Goal: Navigation & Orientation: Find specific page/section

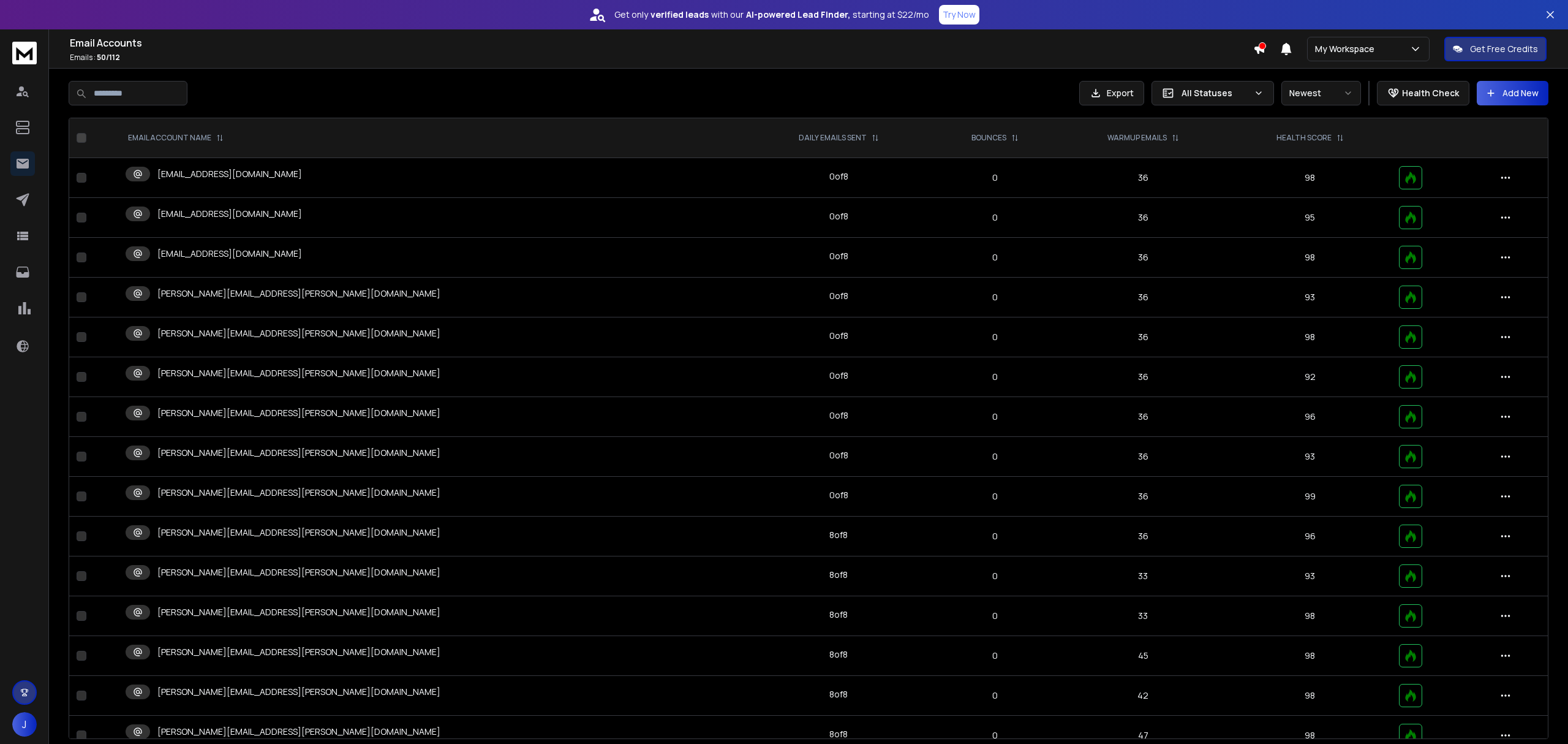
click at [374, 100] on div at bounding box center [570, 93] width 1003 height 25
click at [34, 58] on img at bounding box center [25, 53] width 25 height 23
click at [24, 199] on icon at bounding box center [22, 199] width 13 height 13
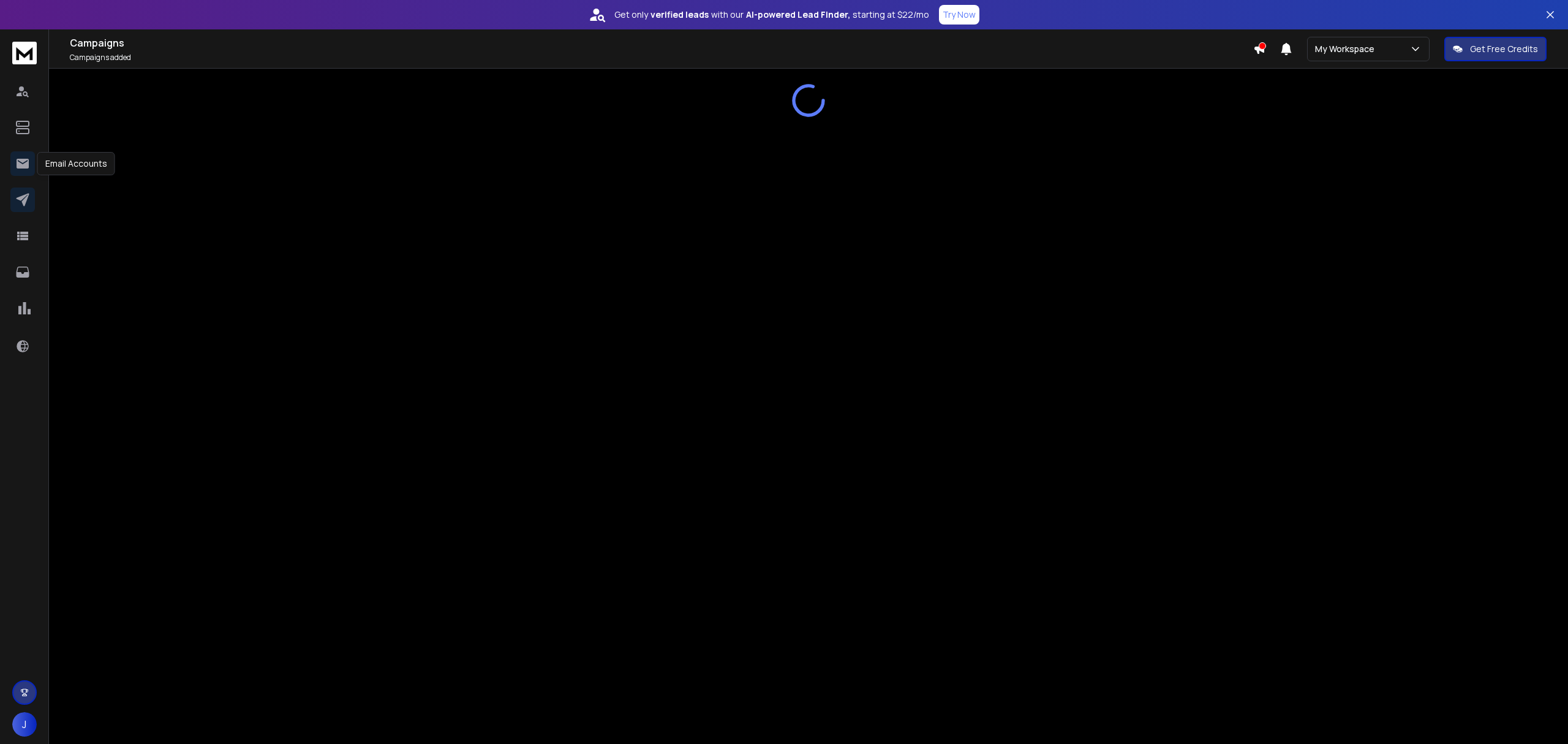
click at [20, 161] on icon at bounding box center [23, 164] width 12 height 10
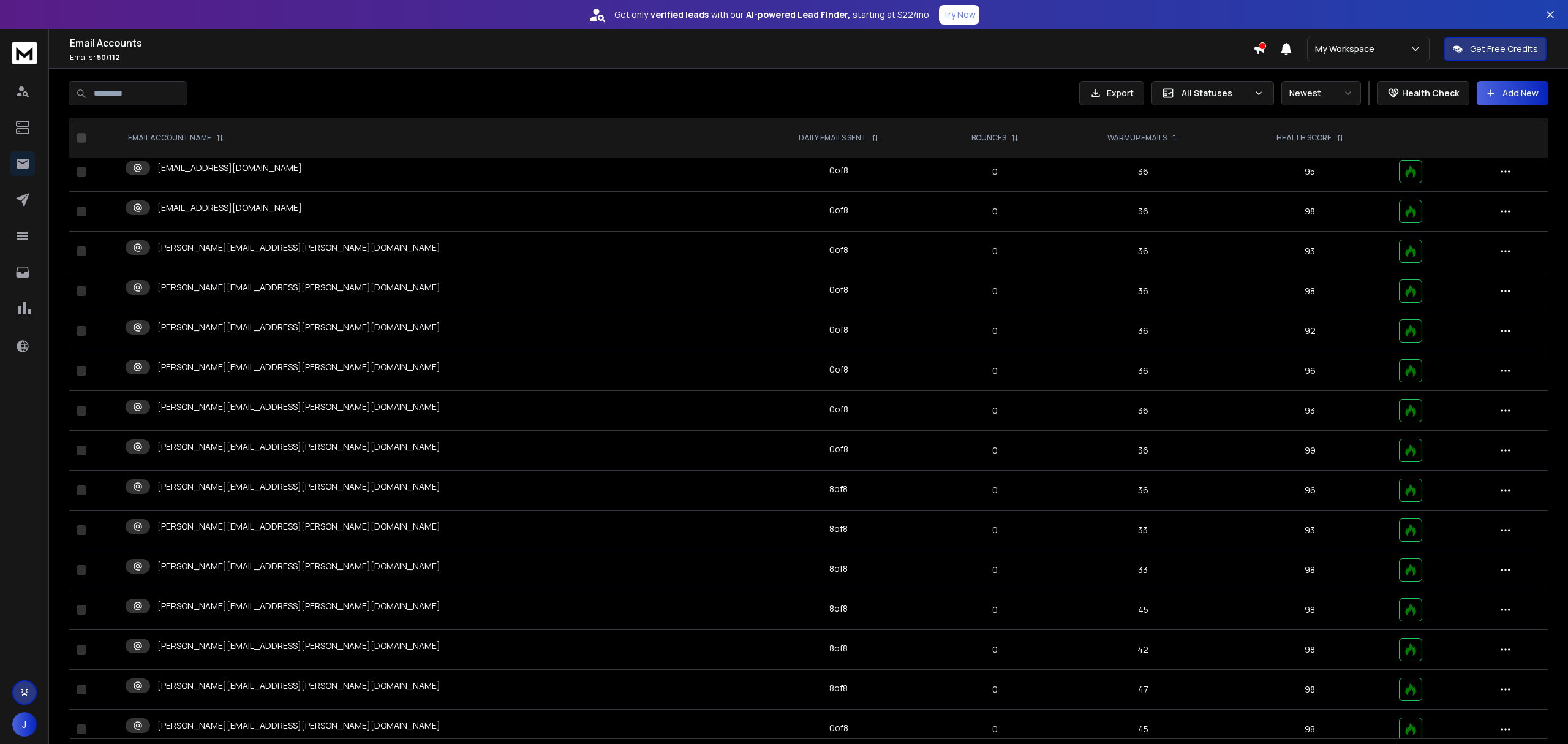
scroll to position [48, 0]
click at [291, 102] on div at bounding box center [570, 93] width 1003 height 25
